Goal: Task Accomplishment & Management: Manage account settings

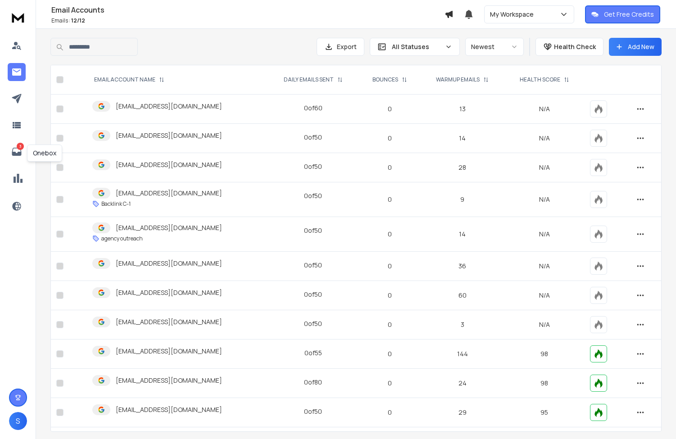
click at [14, 153] on icon at bounding box center [16, 151] width 11 height 11
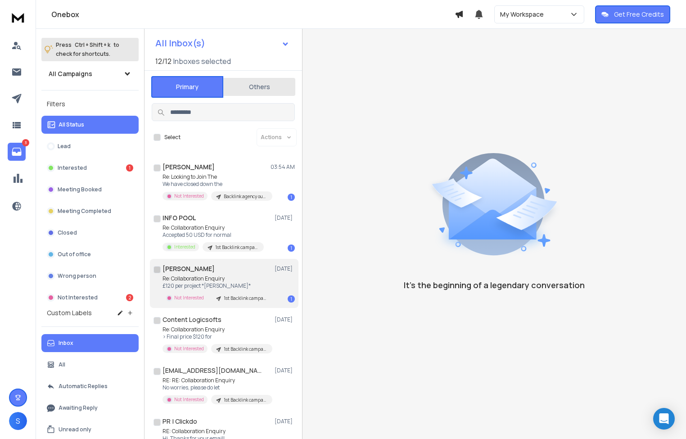
click at [250, 280] on p "Re: Collaboration Enquiry" at bounding box center [217, 278] width 108 height 7
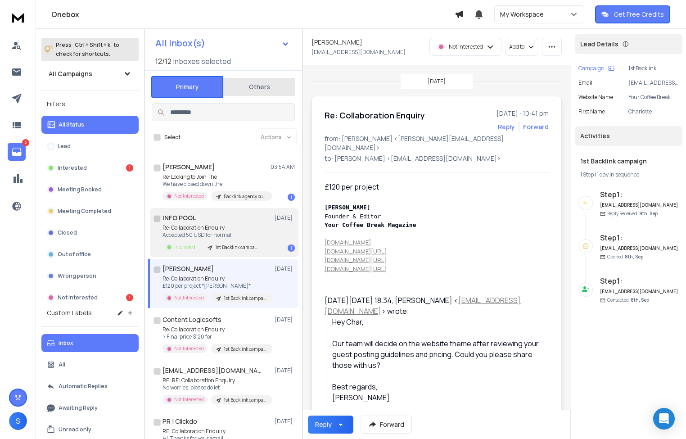
click at [243, 223] on div "INFO POOL [DATE] Re: Collaboration Enquiry Accepted 50 USD for normal Intereste…" at bounding box center [229, 232] width 132 height 38
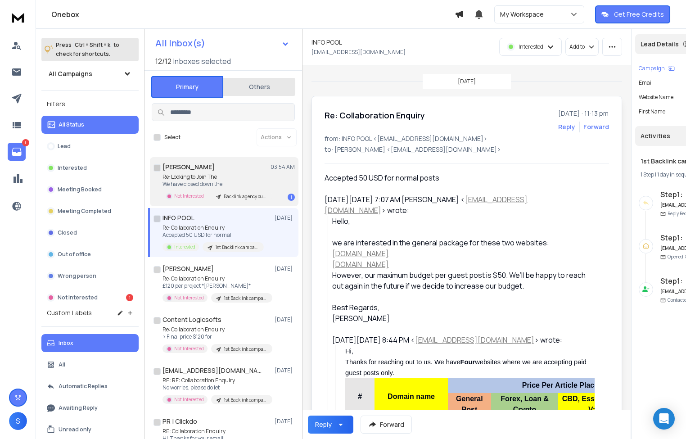
click at [219, 159] on div "[PERSON_NAME] 03:54 AM Re: Looking to Join The We have closed down the Not Inte…" at bounding box center [224, 181] width 149 height 49
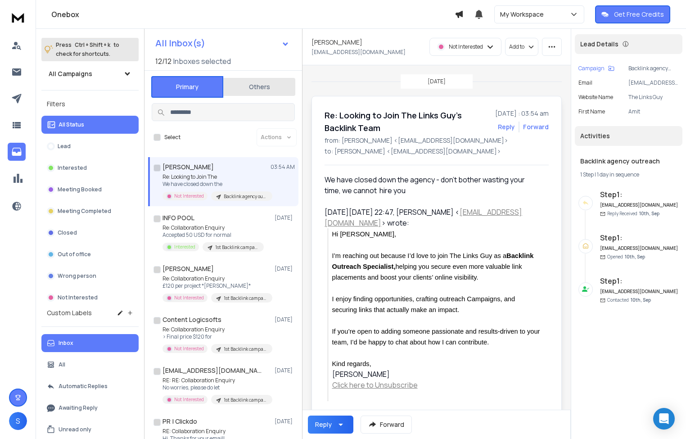
click at [400, 139] on p "from: [PERSON_NAME] <[EMAIL_ADDRESS][DOMAIN_NAME]>" at bounding box center [437, 140] width 224 height 9
copy p "thelinksguy"
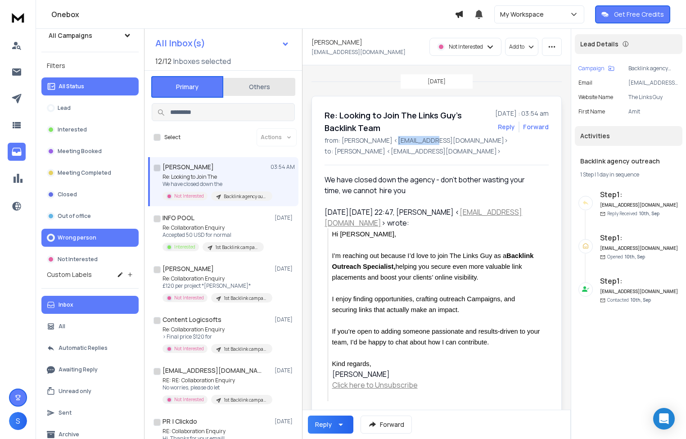
scroll to position [59, 0]
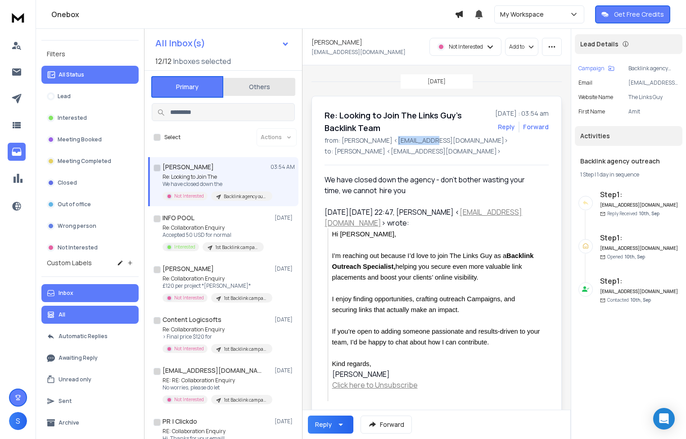
click at [80, 306] on button "All" at bounding box center [89, 315] width 97 height 18
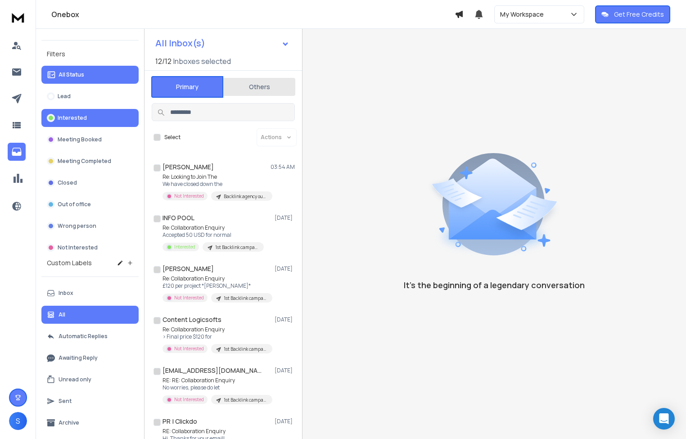
click at [77, 109] on button "Interested" at bounding box center [89, 118] width 97 height 18
click at [84, 66] on button "All Status" at bounding box center [89, 75] width 97 height 18
